Goal: Check status: Check status

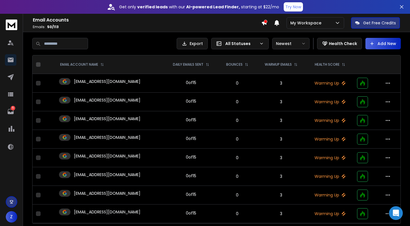
click at [149, 101] on div "[EMAIL_ADDRESS][DOMAIN_NAME]" at bounding box center [109, 100] width 101 height 7
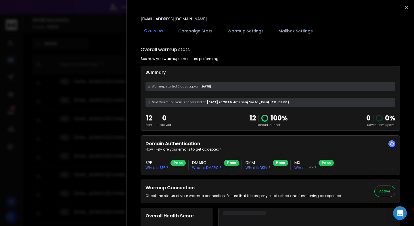
click at [114, 23] on div at bounding box center [207, 113] width 414 height 226
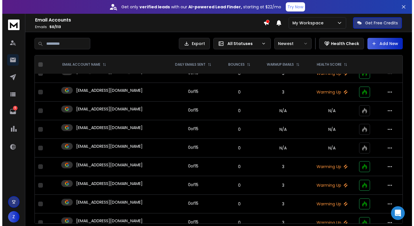
scroll to position [416, 0]
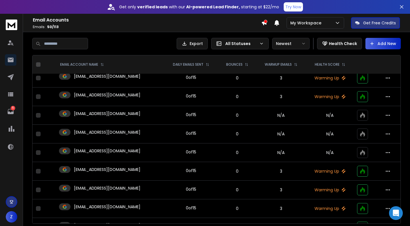
click at [120, 132] on p "[EMAIL_ADDRESS][DOMAIN_NAME]" at bounding box center [107, 133] width 66 height 6
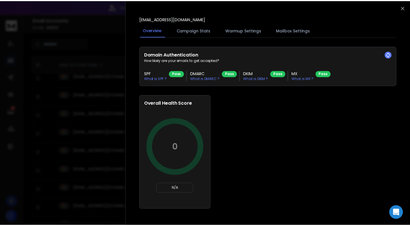
scroll to position [0, 0]
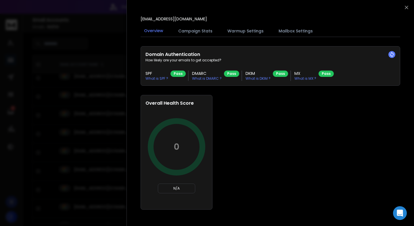
click at [99, 37] on div at bounding box center [207, 113] width 414 height 226
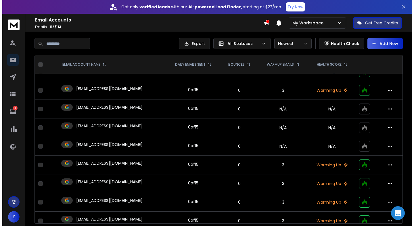
scroll to position [420, 0]
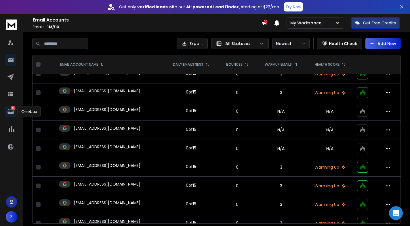
click at [10, 111] on icon at bounding box center [10, 111] width 7 height 7
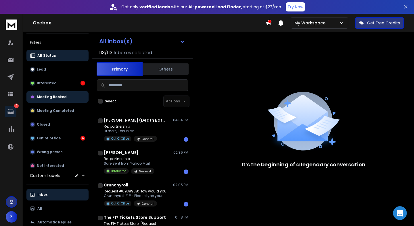
scroll to position [38, 0]
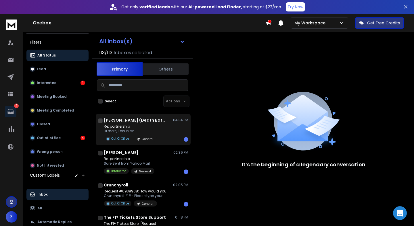
click at [153, 129] on p "Hi there, This is an" at bounding box center [130, 131] width 53 height 5
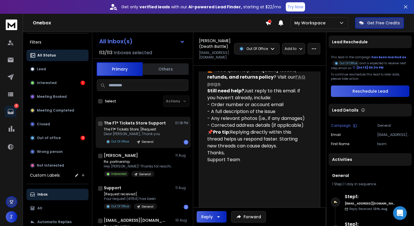
scroll to position [96, 0]
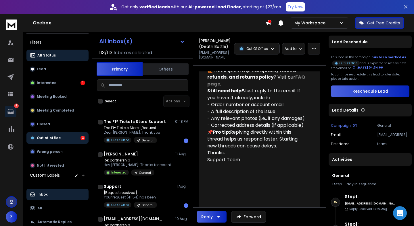
click at [61, 137] on button "Out of office 3" at bounding box center [57, 137] width 62 height 11
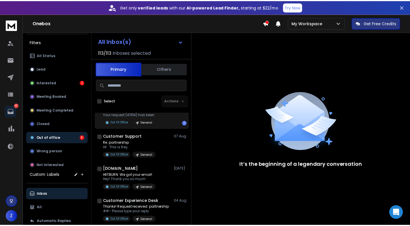
scroll to position [118, 0]
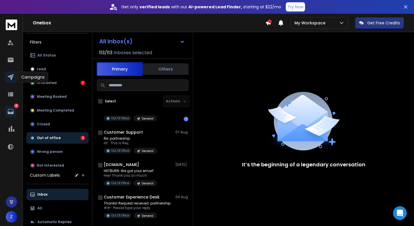
click at [10, 79] on icon at bounding box center [10, 77] width 7 height 7
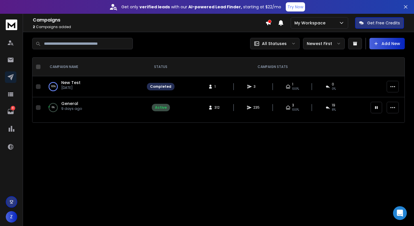
click at [61, 102] on div "6 % General [DATE]" at bounding box center [93, 108] width 89 height 14
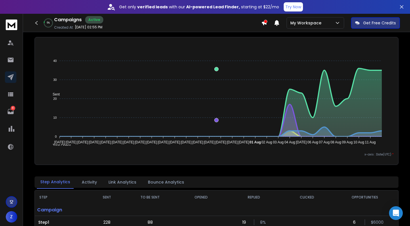
scroll to position [171, 0]
